Goal: Check status: Verify the current state of an ongoing process or item

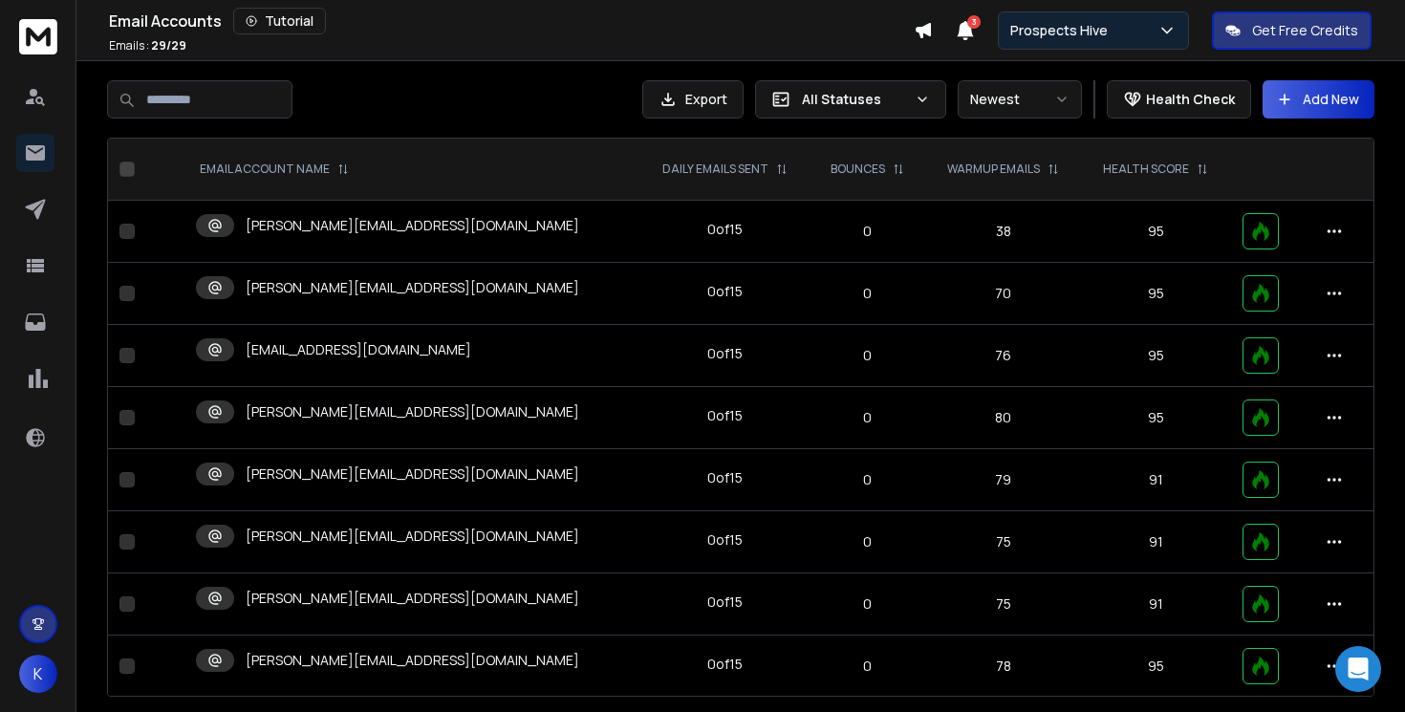
click at [1144, 33] on div "Prospects Hive" at bounding box center [1094, 30] width 166 height 19
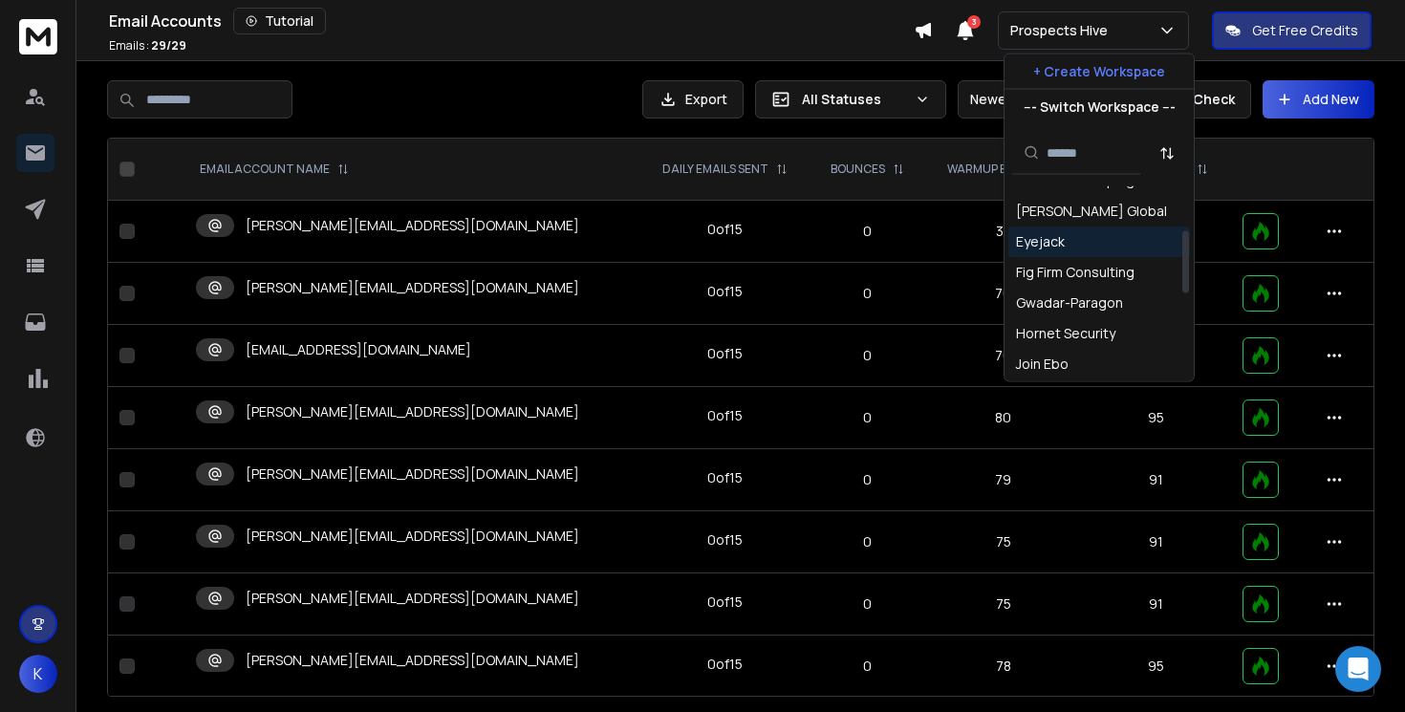
scroll to position [128, 0]
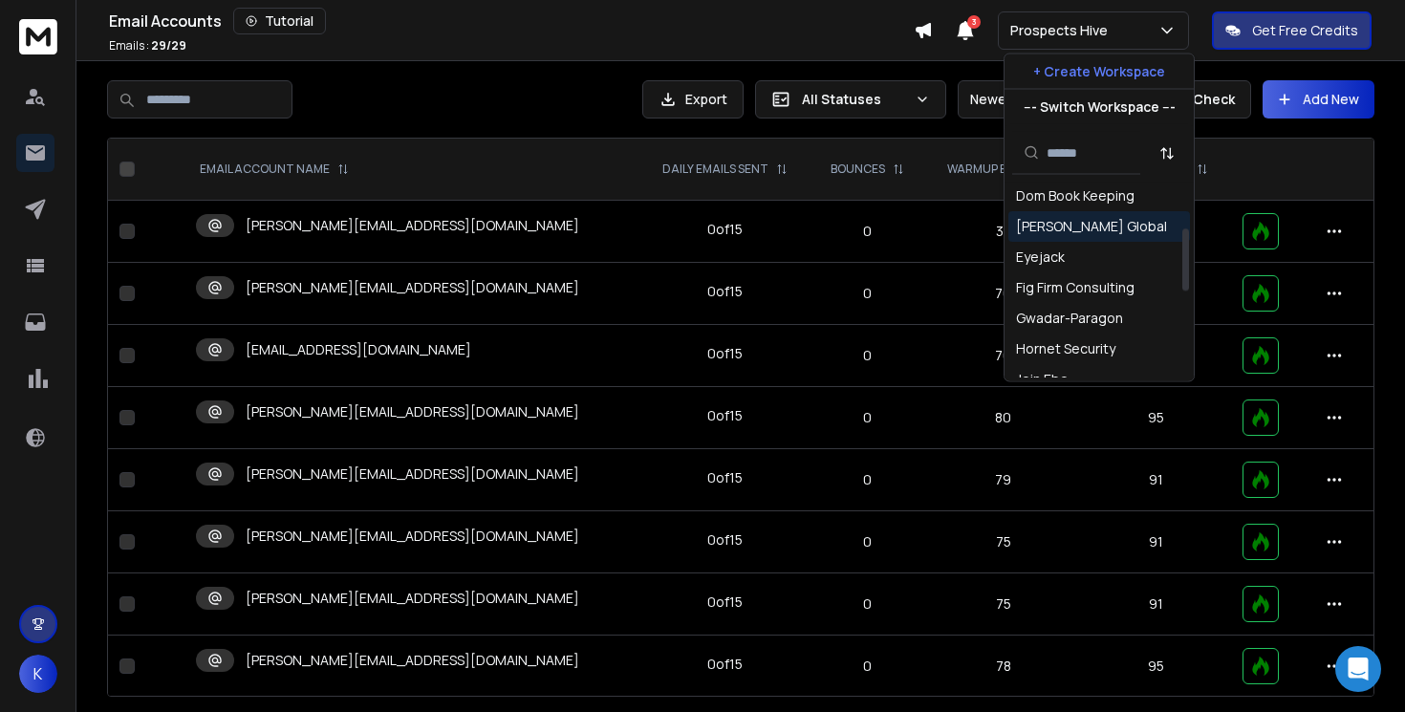
click at [1053, 231] on div "Evers Global" at bounding box center [1091, 226] width 151 height 19
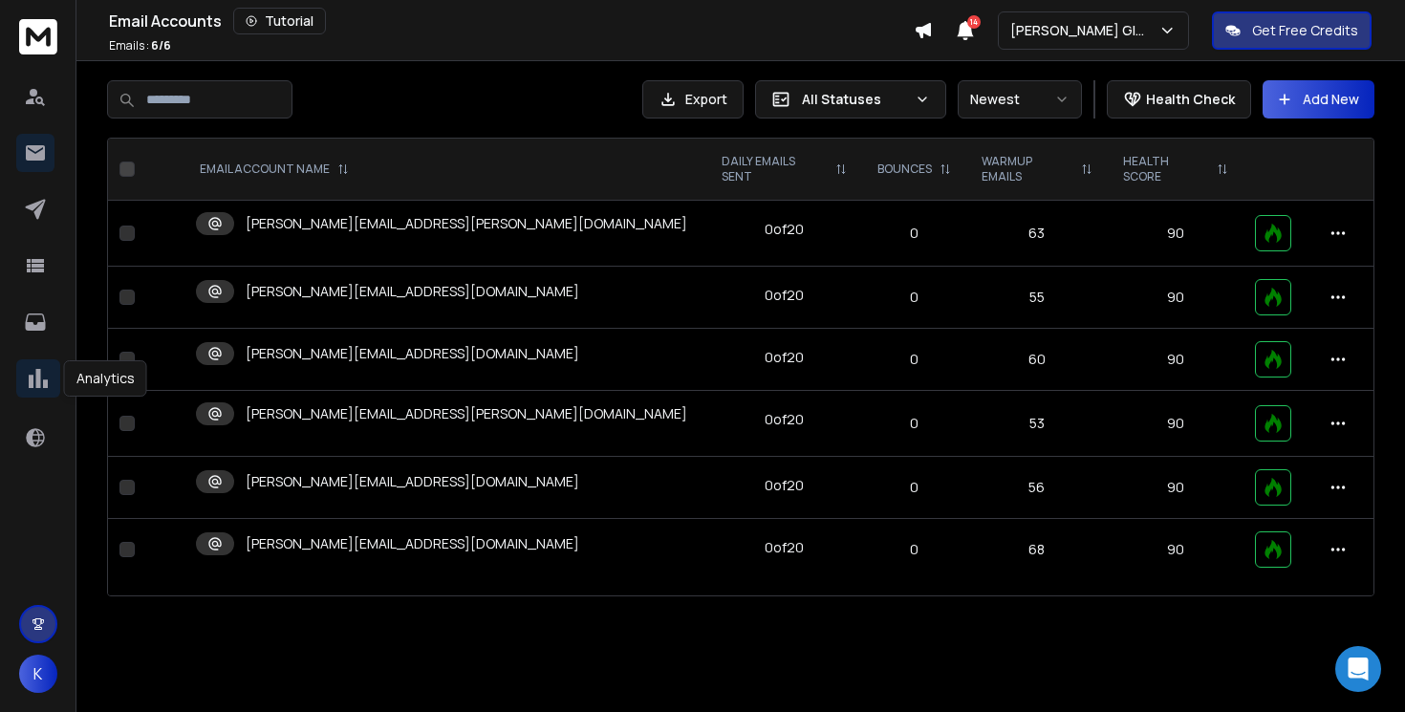
click at [42, 368] on icon at bounding box center [38, 378] width 29 height 29
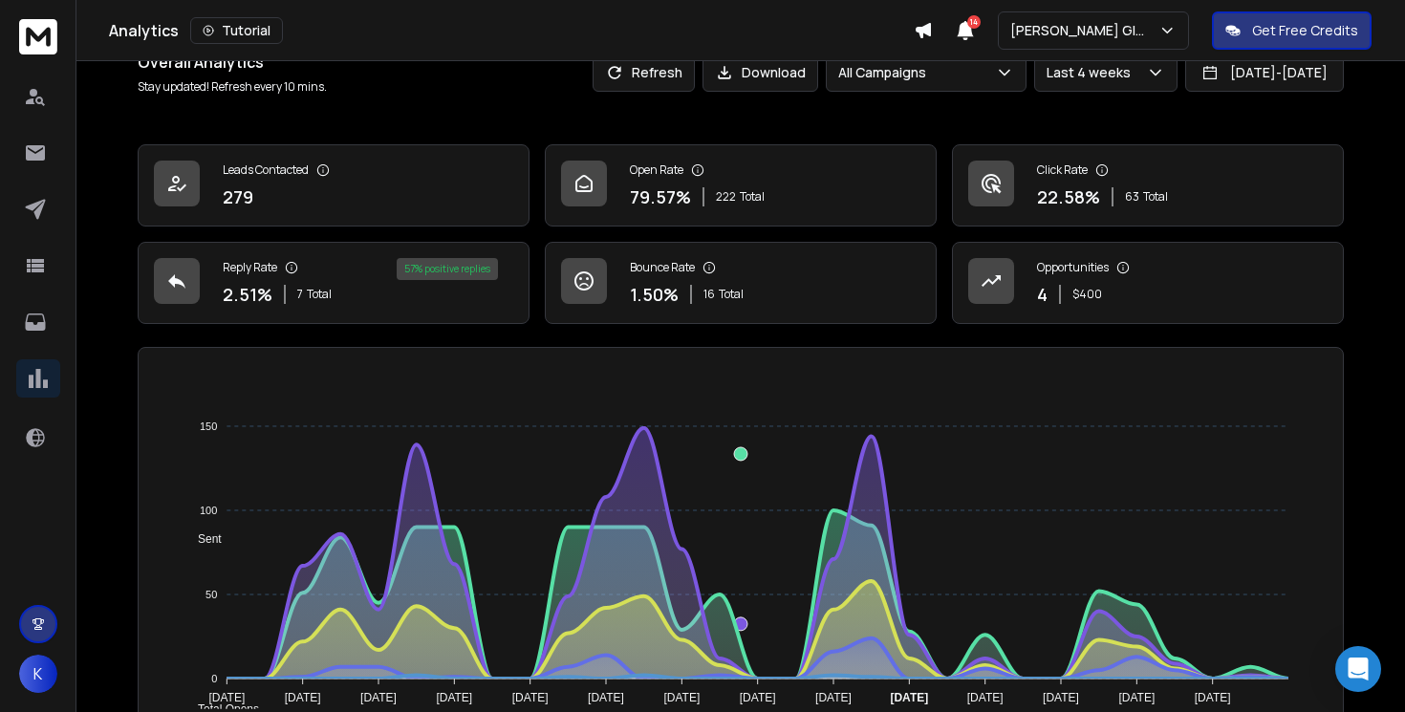
scroll to position [35, 0]
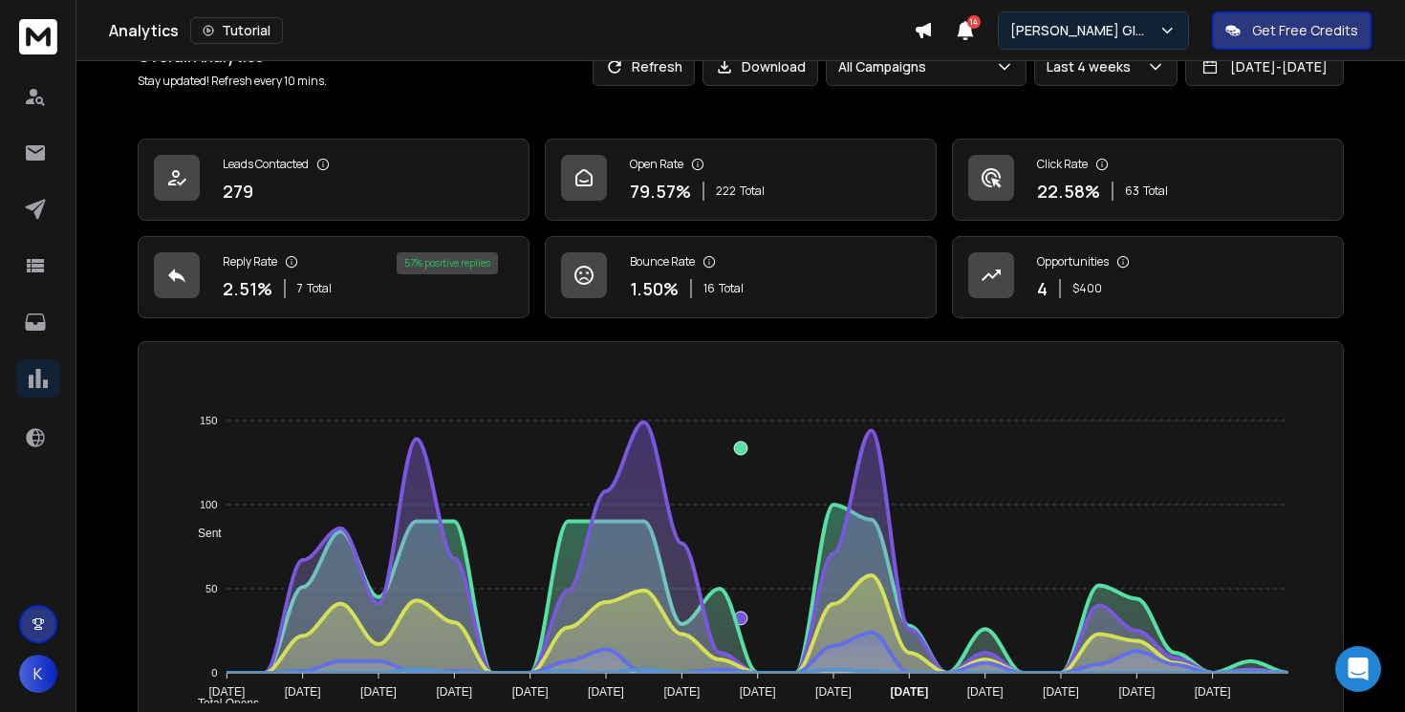
click at [1088, 21] on p "Evers Global" at bounding box center [1085, 30] width 148 height 19
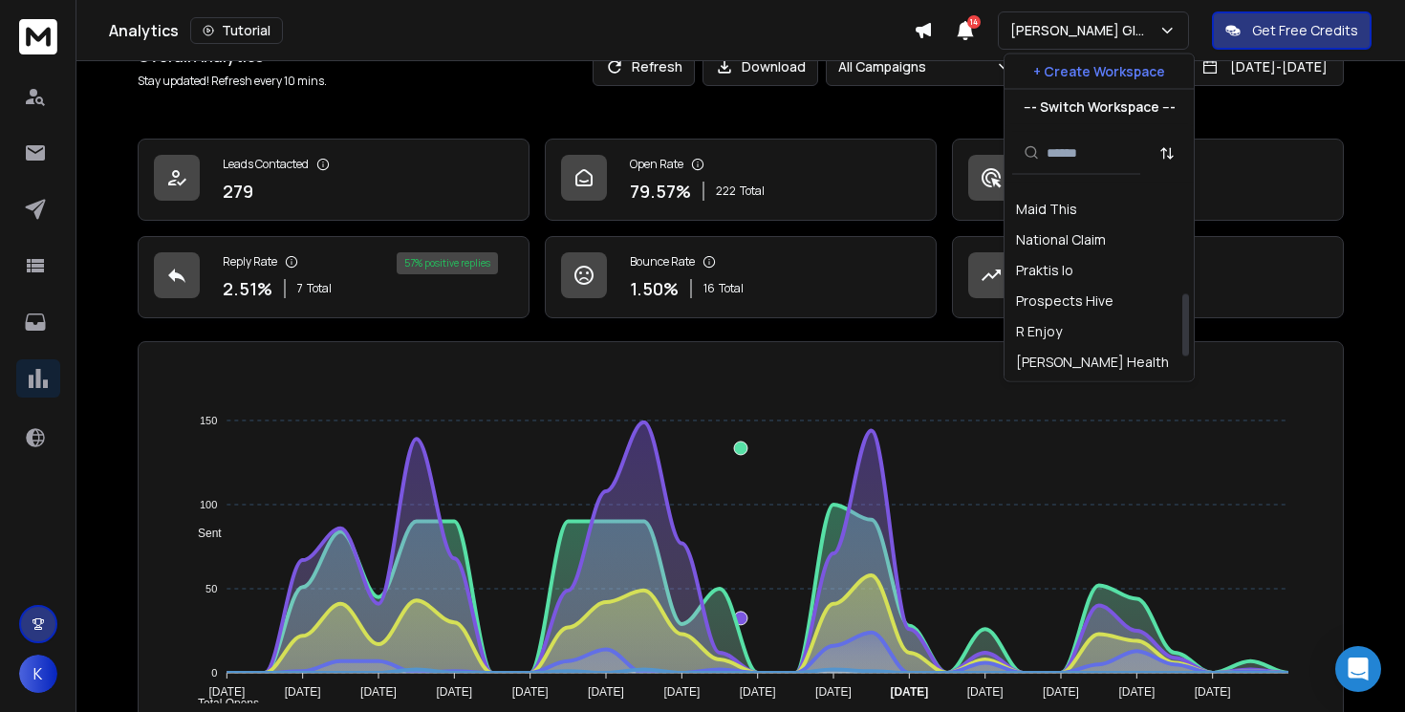
scroll to position [329, 0]
click at [1056, 238] on div "National Claim" at bounding box center [1061, 239] width 90 height 19
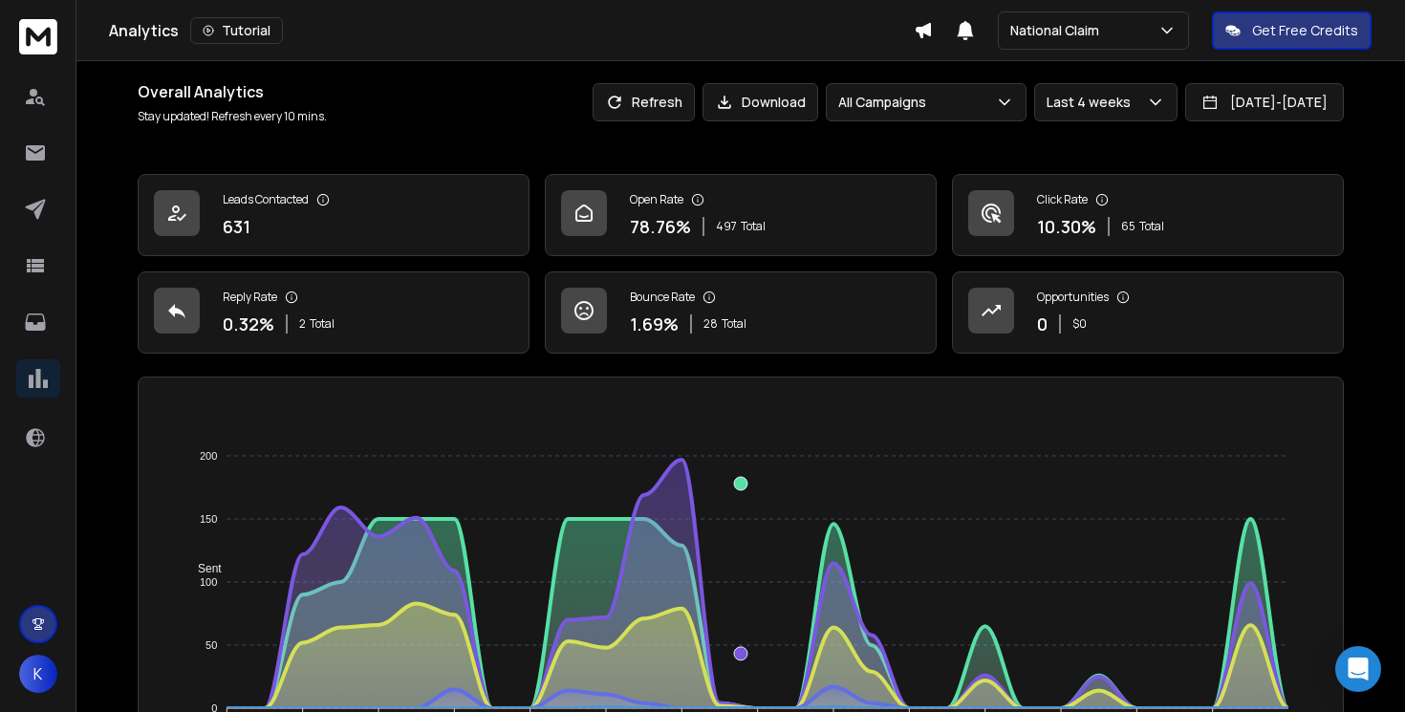
click at [798, 422] on div "Sent Total Opens Unique Opens Links Clicked Total Replies" at bounding box center [742, 491] width 1116 height 167
click at [1049, 26] on p "National Claim" at bounding box center [1059, 30] width 97 height 19
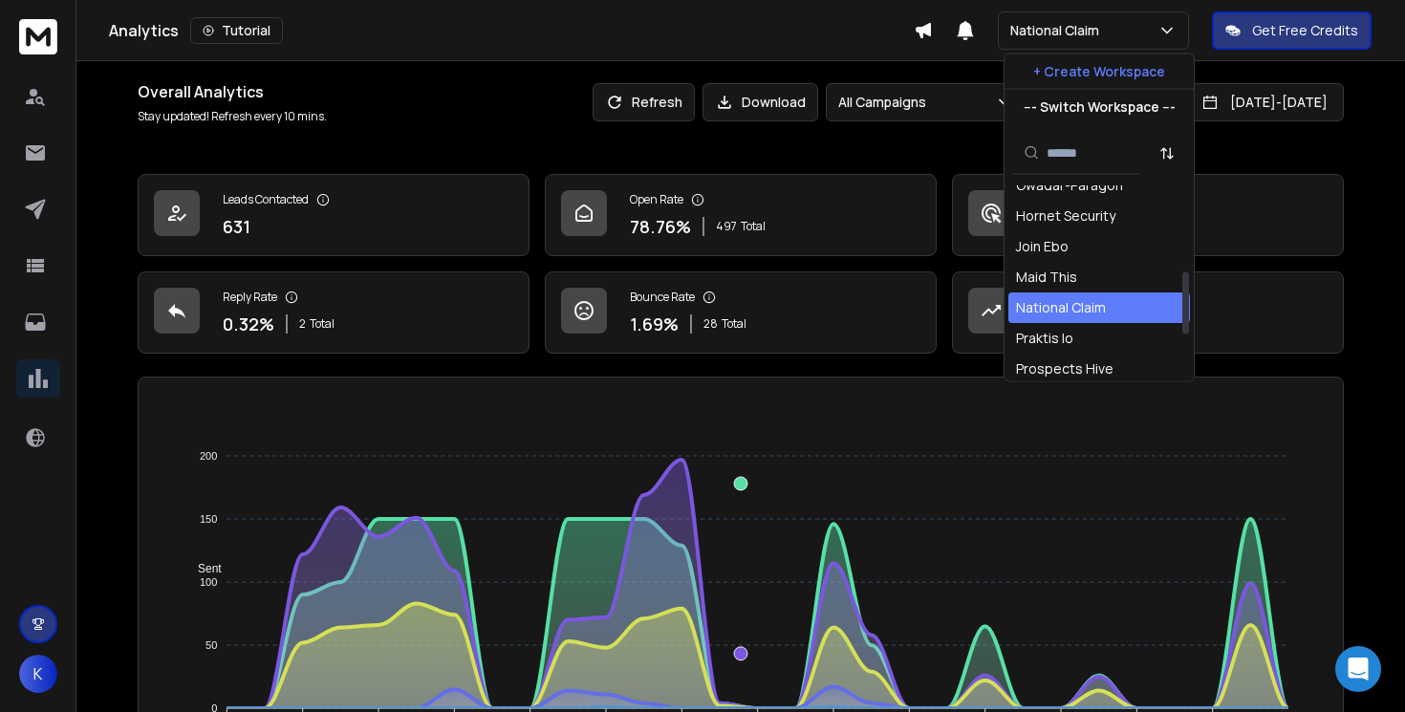
scroll to position [261, 0]
click at [1038, 247] on div "Join Ebo" at bounding box center [1042, 246] width 53 height 19
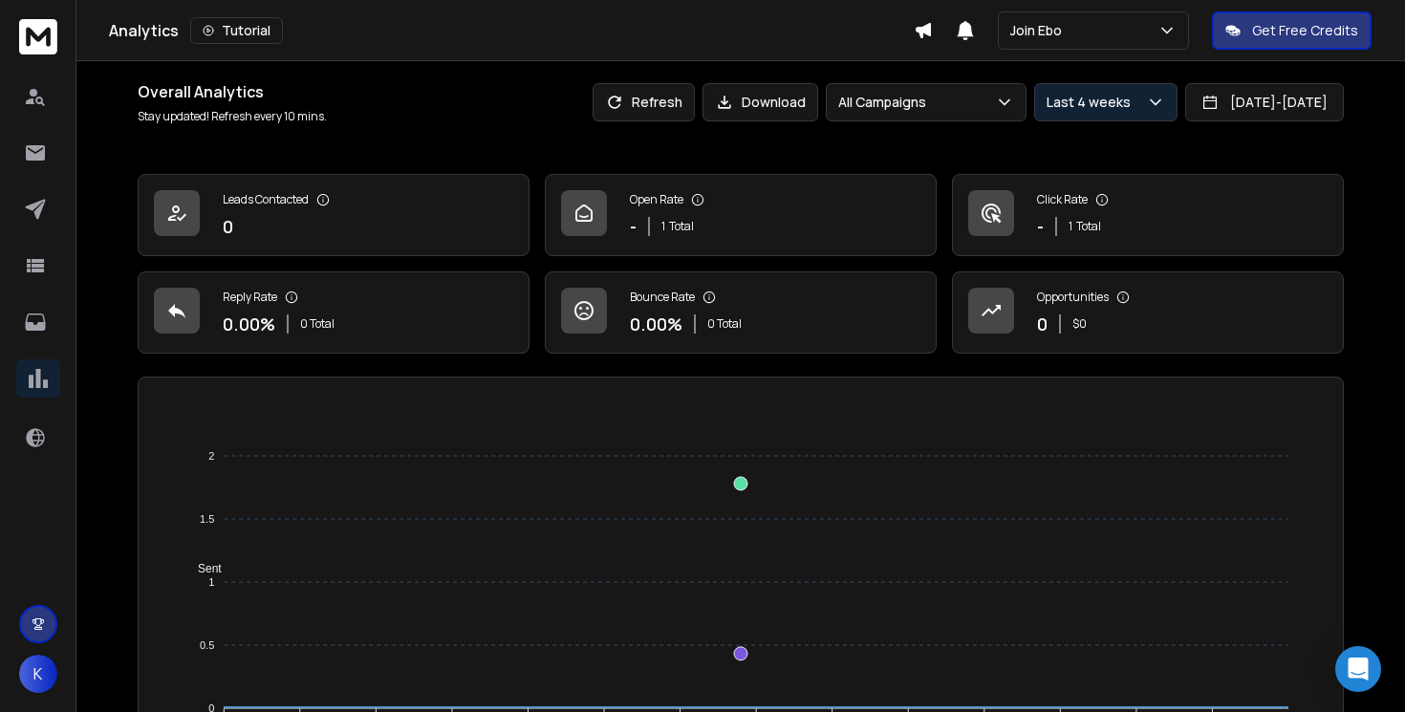
click at [1047, 105] on p "Last 4 weeks" at bounding box center [1093, 102] width 92 height 19
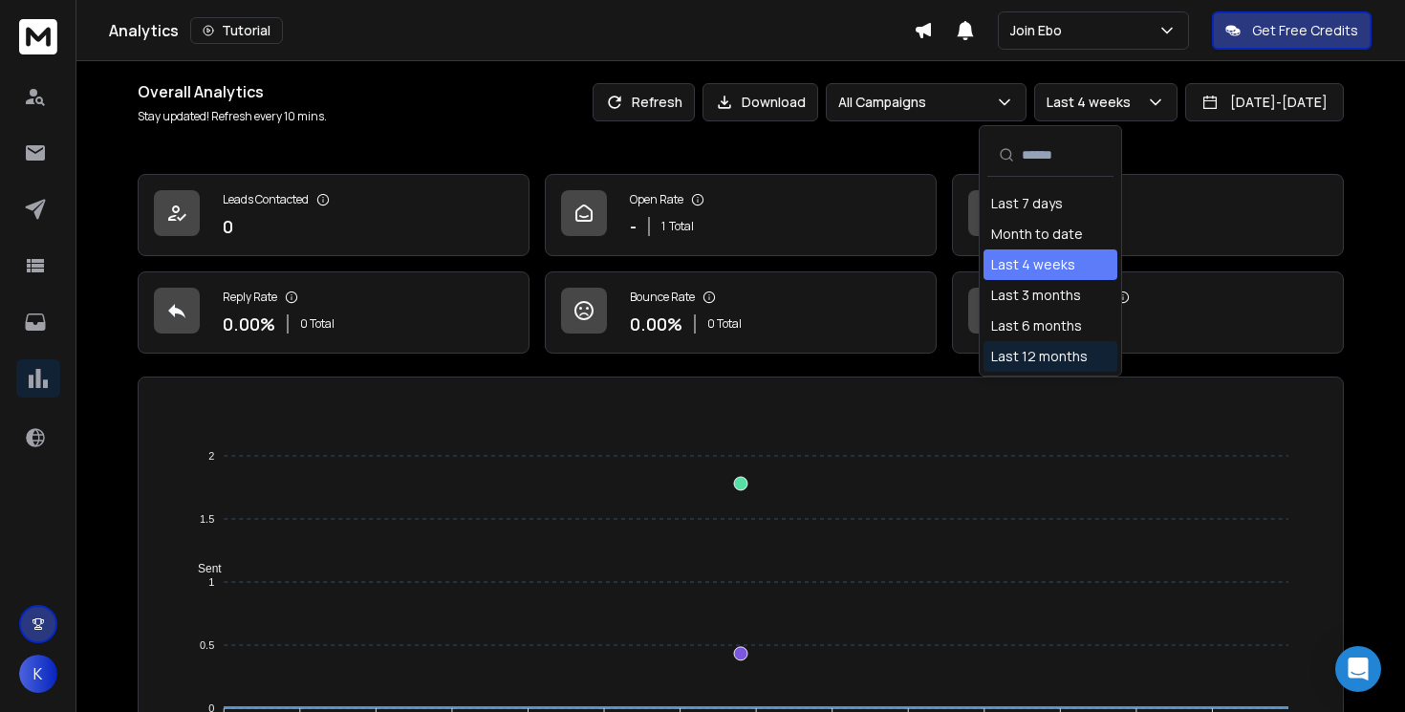
click at [1011, 361] on div "Last 12 months" at bounding box center [1039, 356] width 97 height 19
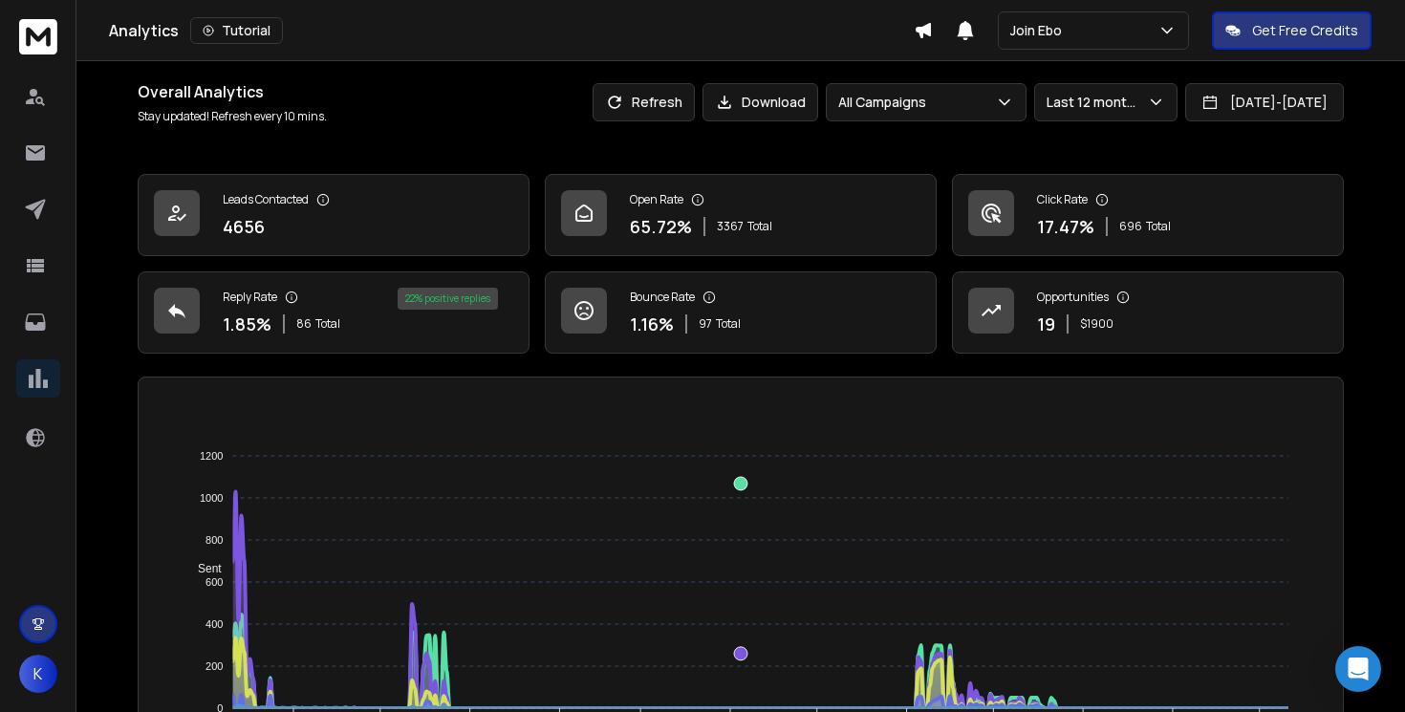
click at [316, 103] on div "Overall Analytics Stay updated! Refresh every 10 mins." at bounding box center [232, 102] width 189 height 44
click at [605, 103] on icon at bounding box center [614, 102] width 19 height 19
click at [593, 83] on button "Refresh" at bounding box center [644, 102] width 102 height 38
